Goal: Navigation & Orientation: Find specific page/section

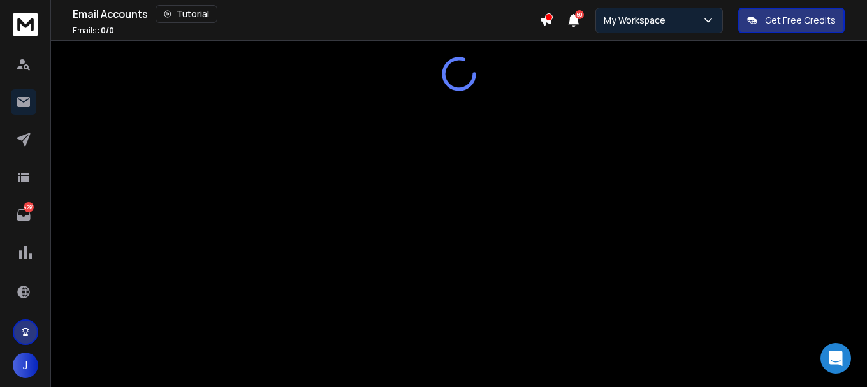
click at [675, 20] on div "My Workspace" at bounding box center [659, 20] width 111 height 13
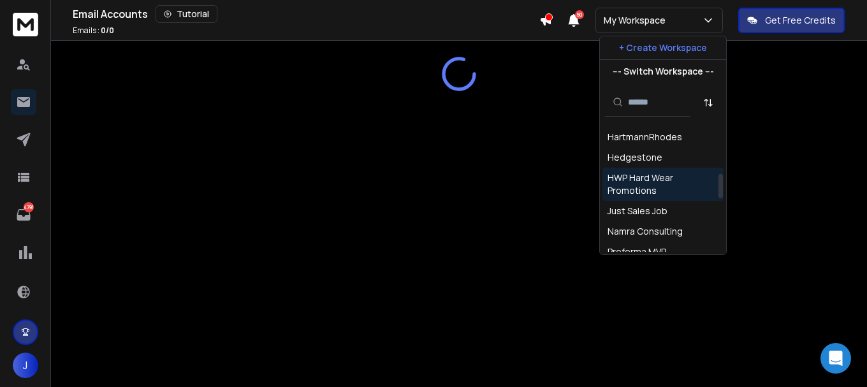
scroll to position [531, 0]
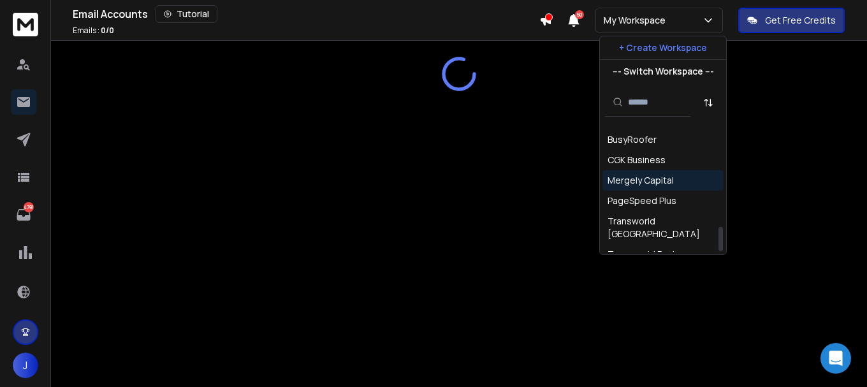
click at [658, 174] on div "Mergely Capital" at bounding box center [641, 180] width 66 height 13
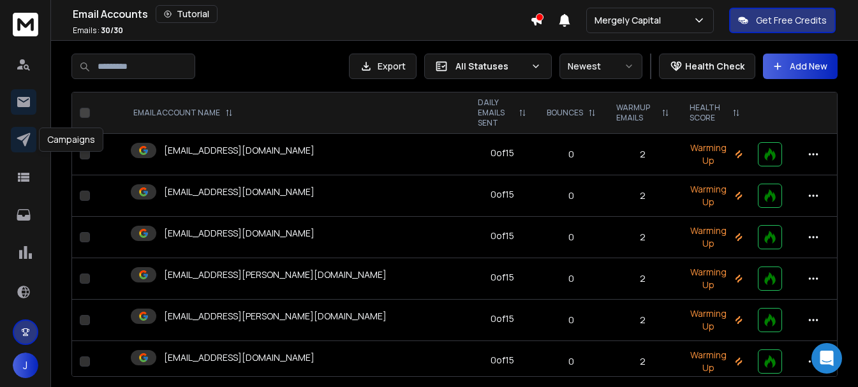
click at [27, 135] on icon at bounding box center [23, 139] width 13 height 13
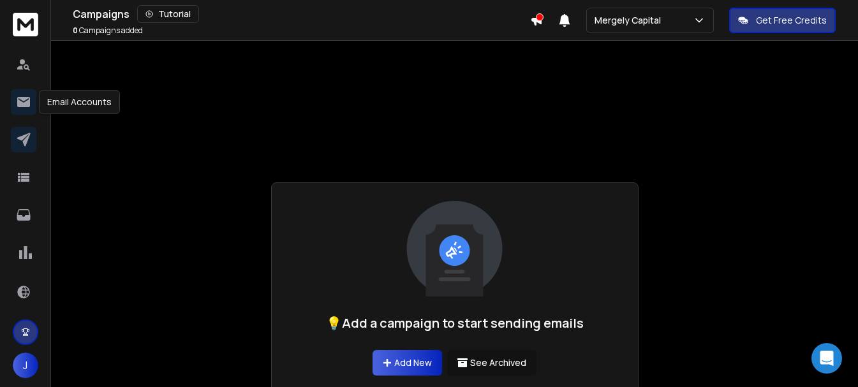
click at [27, 98] on icon at bounding box center [23, 102] width 13 height 10
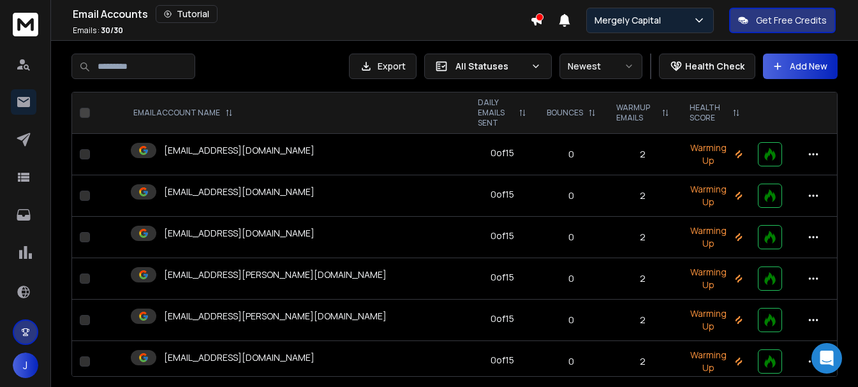
click at [680, 15] on div "Mergely Capital" at bounding box center [649, 20] width 111 height 13
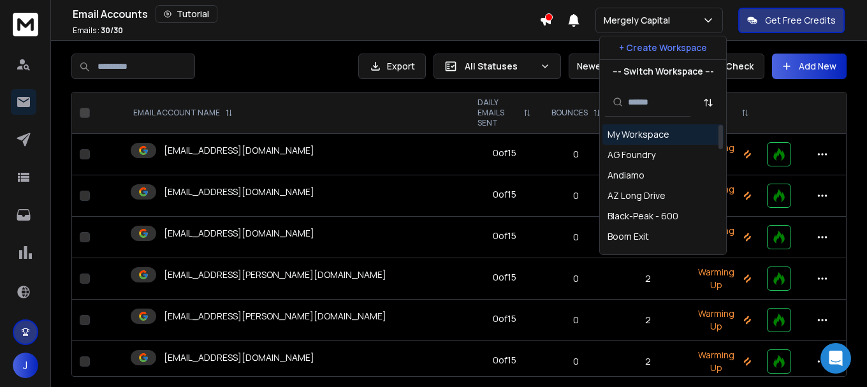
click at [636, 130] on div "My Workspace" at bounding box center [639, 134] width 62 height 13
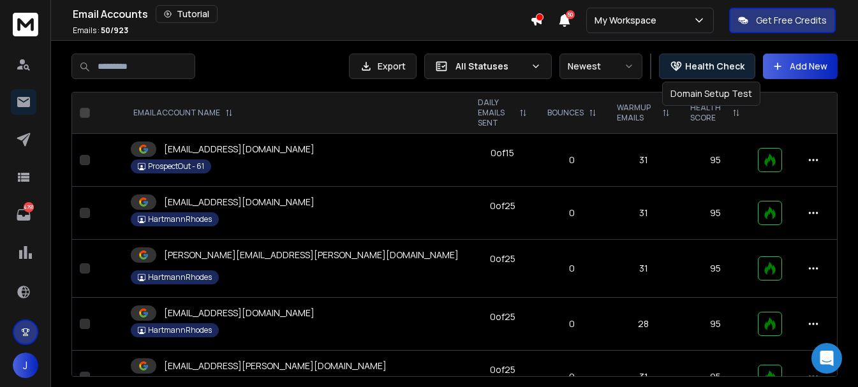
click at [711, 68] on p "Health Check" at bounding box center [714, 66] width 59 height 13
click at [27, 102] on icon at bounding box center [23, 102] width 13 height 10
click at [29, 137] on icon at bounding box center [23, 139] width 15 height 15
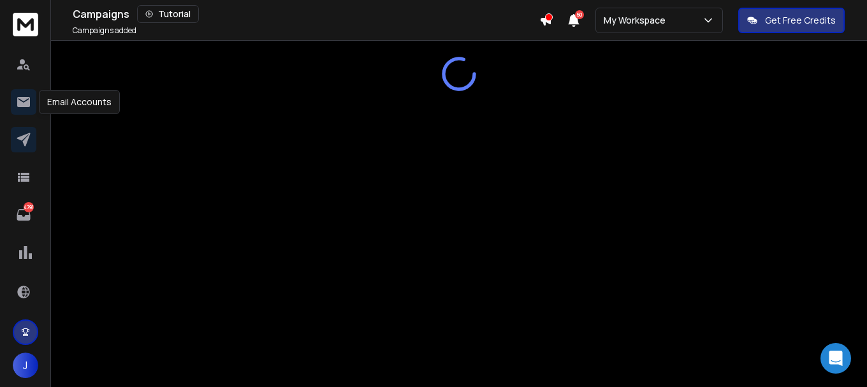
click at [22, 98] on icon at bounding box center [23, 102] width 13 height 10
